Goal: Check status: Check status

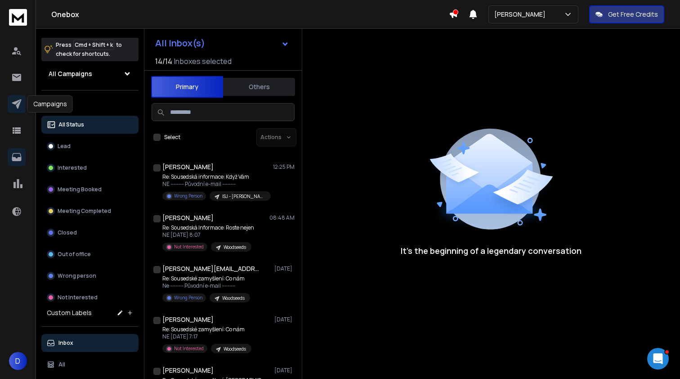
click at [14, 104] on icon at bounding box center [16, 103] width 9 height 9
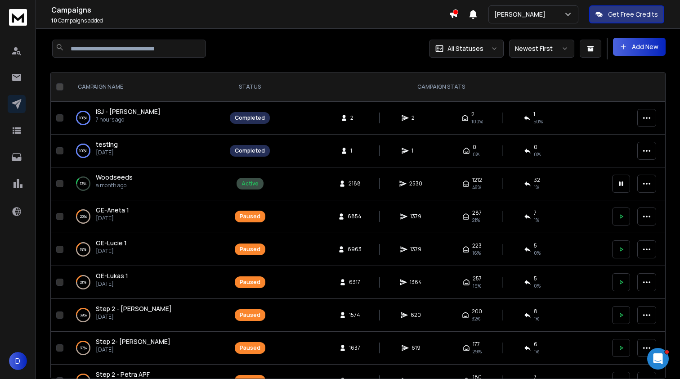
click at [116, 180] on span "Woodseeds" at bounding box center [114, 177] width 37 height 9
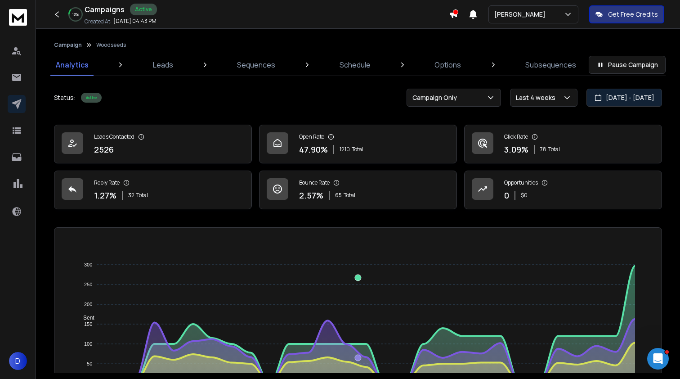
click at [601, 96] on button "[DATE] - [DATE]" at bounding box center [625, 98] width 76 height 18
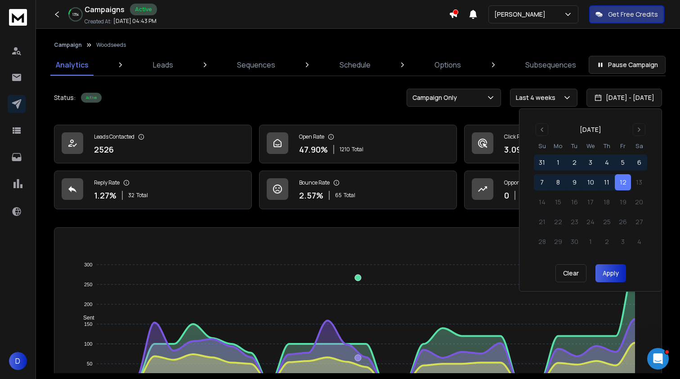
click at [621, 179] on button "12" at bounding box center [623, 182] width 16 height 16
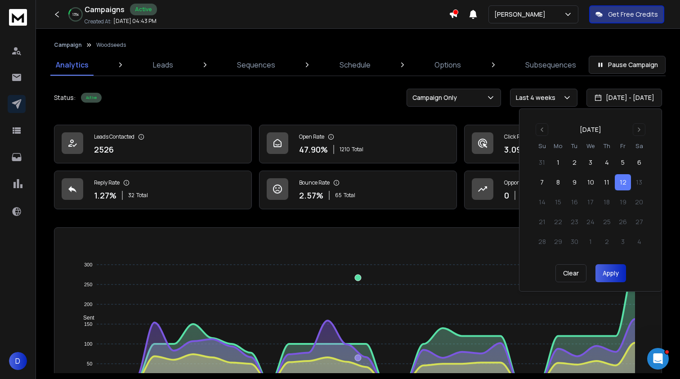
click at [611, 270] on button "Apply" at bounding box center [611, 273] width 31 height 18
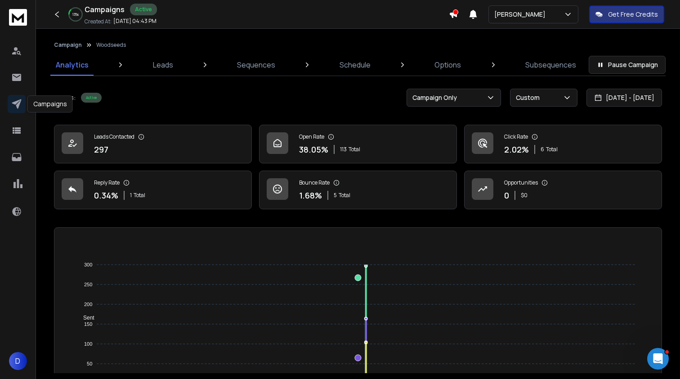
click at [19, 101] on icon at bounding box center [16, 104] width 11 height 11
